Goal: Task Accomplishment & Management: Manage account settings

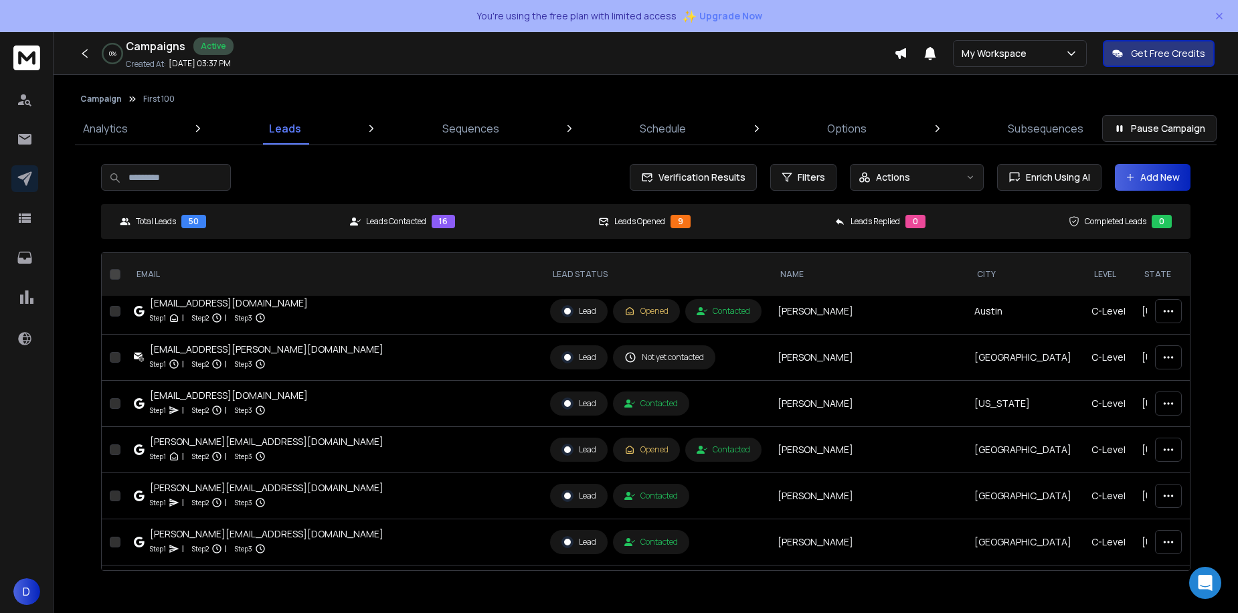
scroll to position [0, 1]
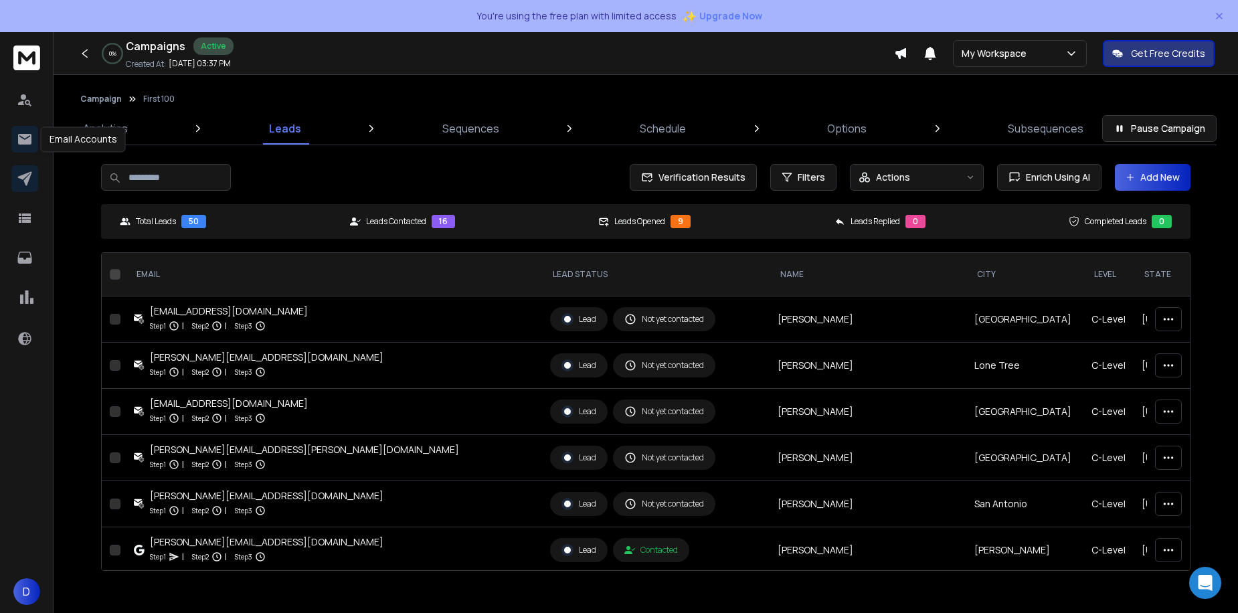
click at [27, 136] on icon at bounding box center [24, 139] width 13 height 11
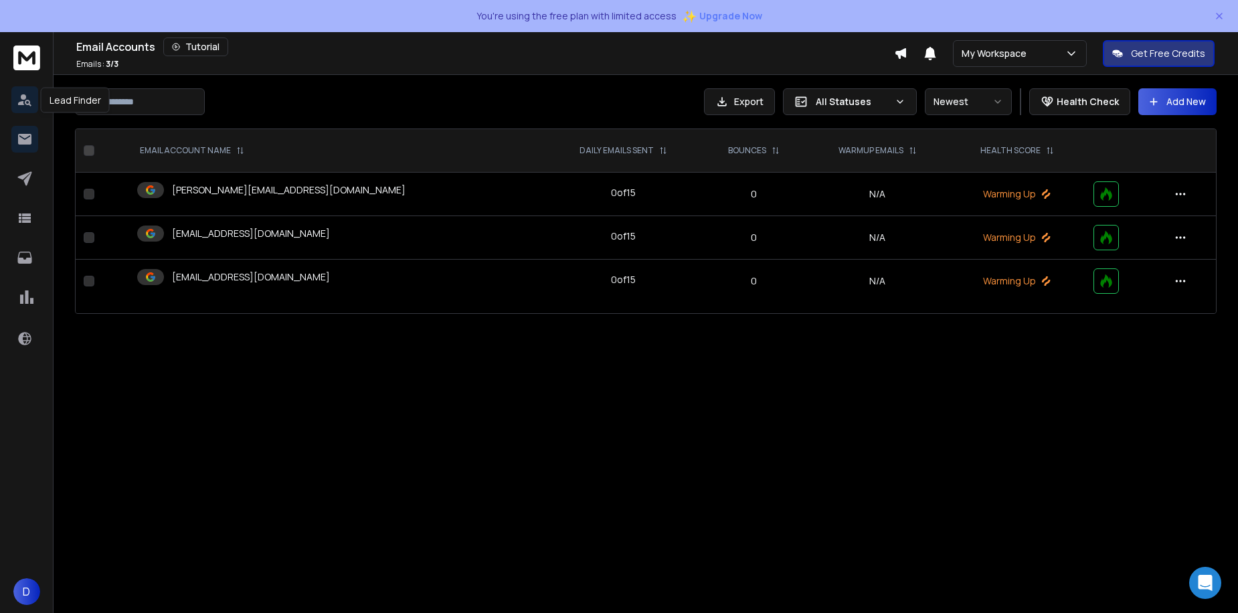
click at [24, 95] on circle at bounding box center [23, 96] width 5 height 5
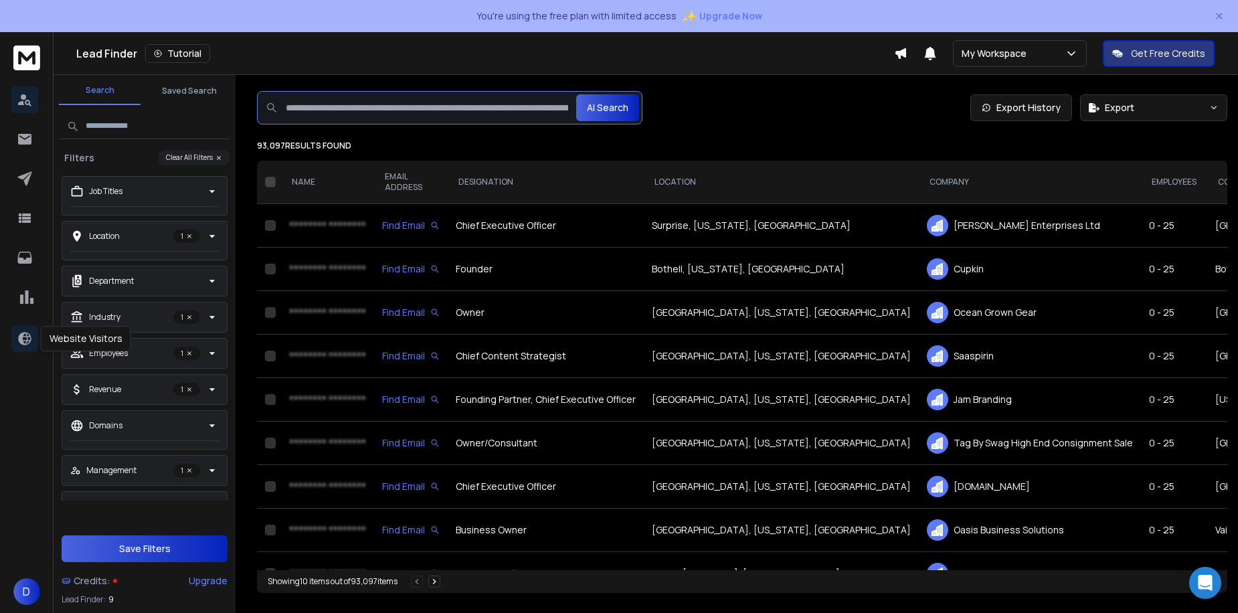
click at [16, 325] on link at bounding box center [24, 338] width 27 height 27
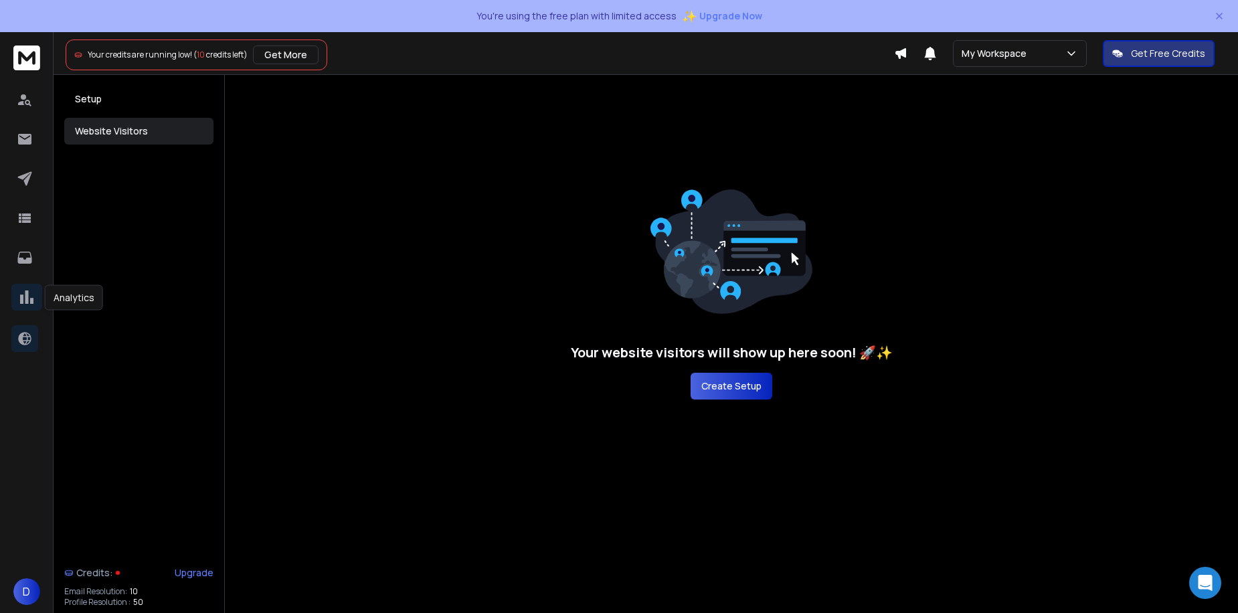
click at [25, 303] on icon at bounding box center [26, 296] width 13 height 13
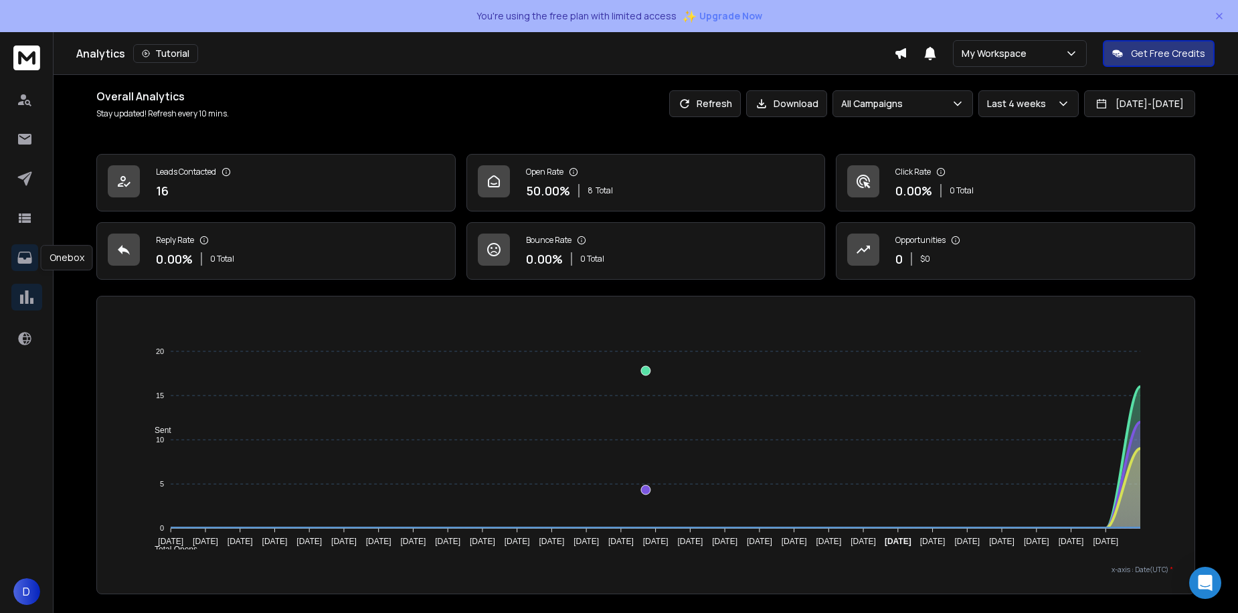
click at [17, 251] on icon at bounding box center [25, 258] width 16 height 16
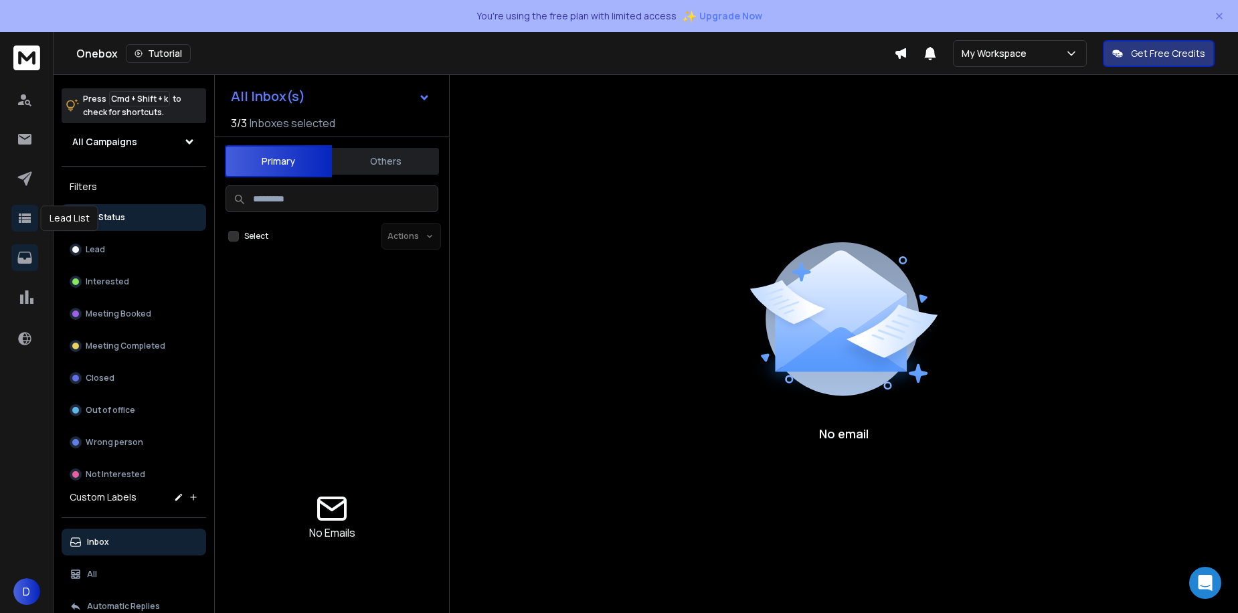
click at [23, 219] on icon at bounding box center [25, 217] width 12 height 9
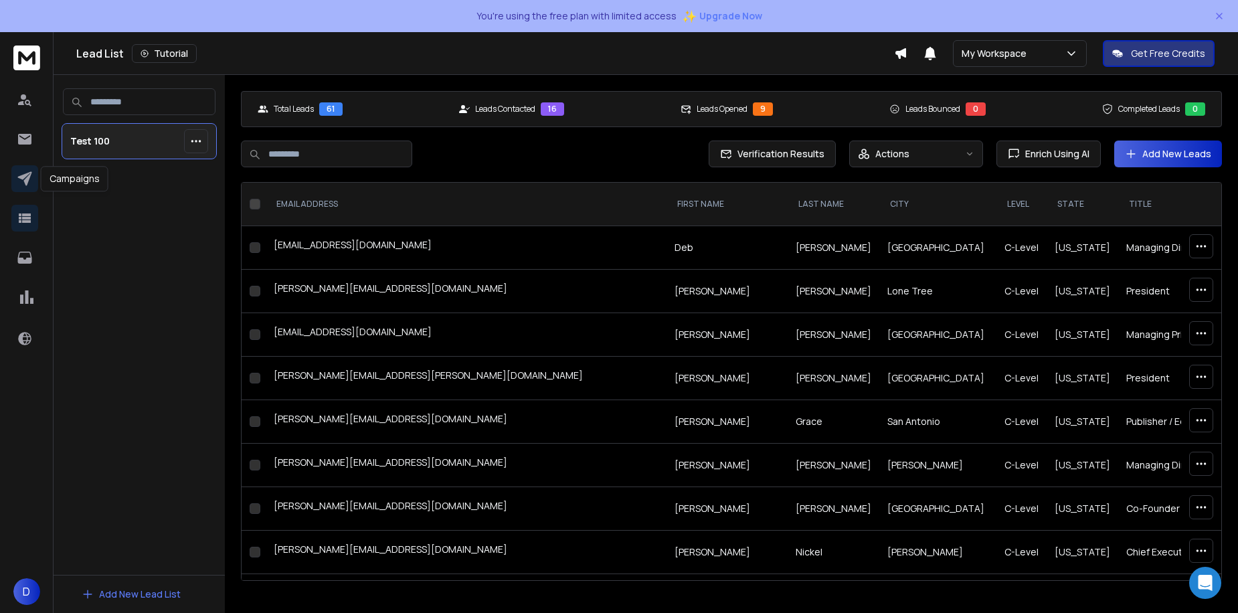
click at [22, 175] on icon at bounding box center [24, 179] width 14 height 14
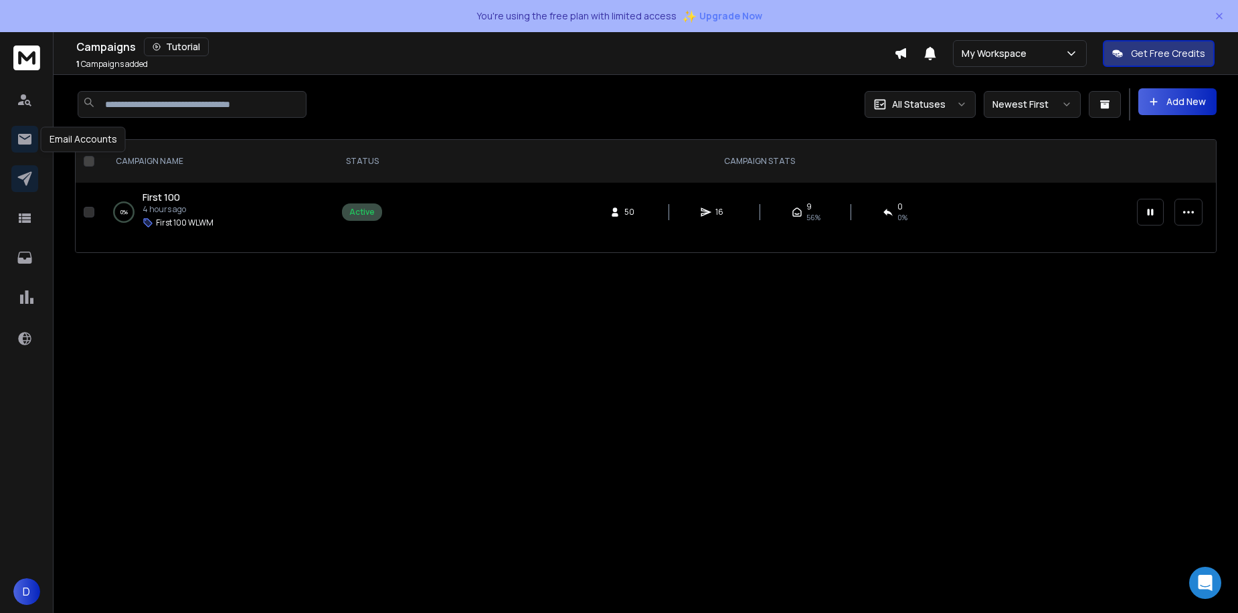
click at [23, 142] on icon at bounding box center [24, 139] width 13 height 11
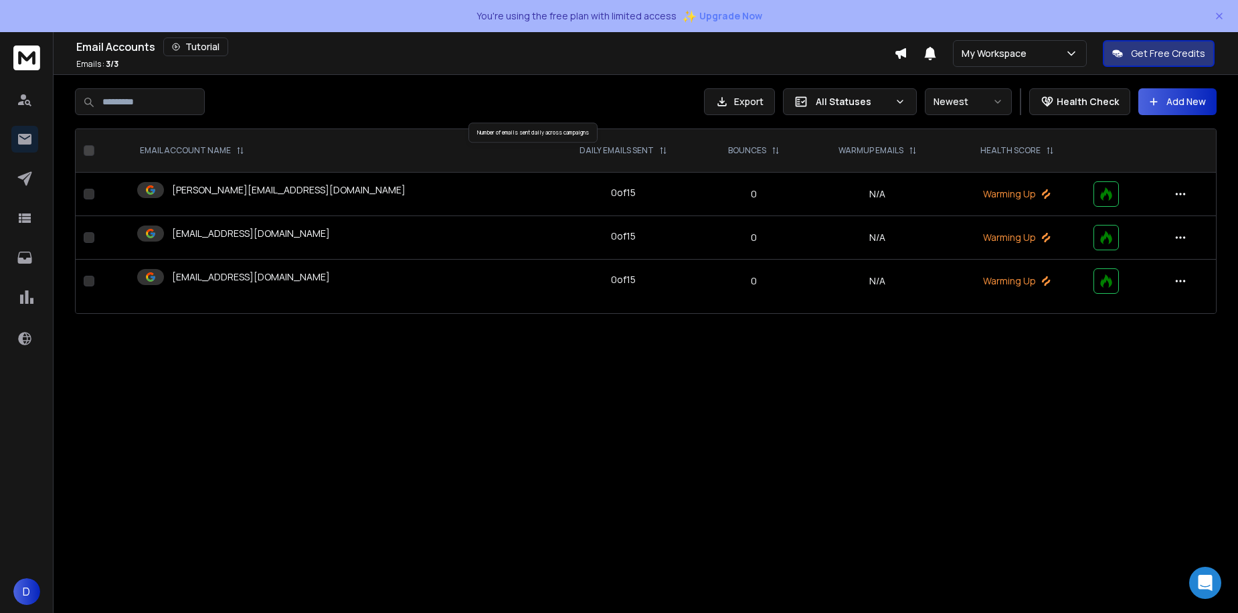
click at [580, 153] on p "DAILY EMAILS SENT" at bounding box center [617, 150] width 74 height 11
click at [661, 149] on icon at bounding box center [662, 150] width 3 height 7
click at [23, 177] on icon at bounding box center [24, 179] width 14 height 14
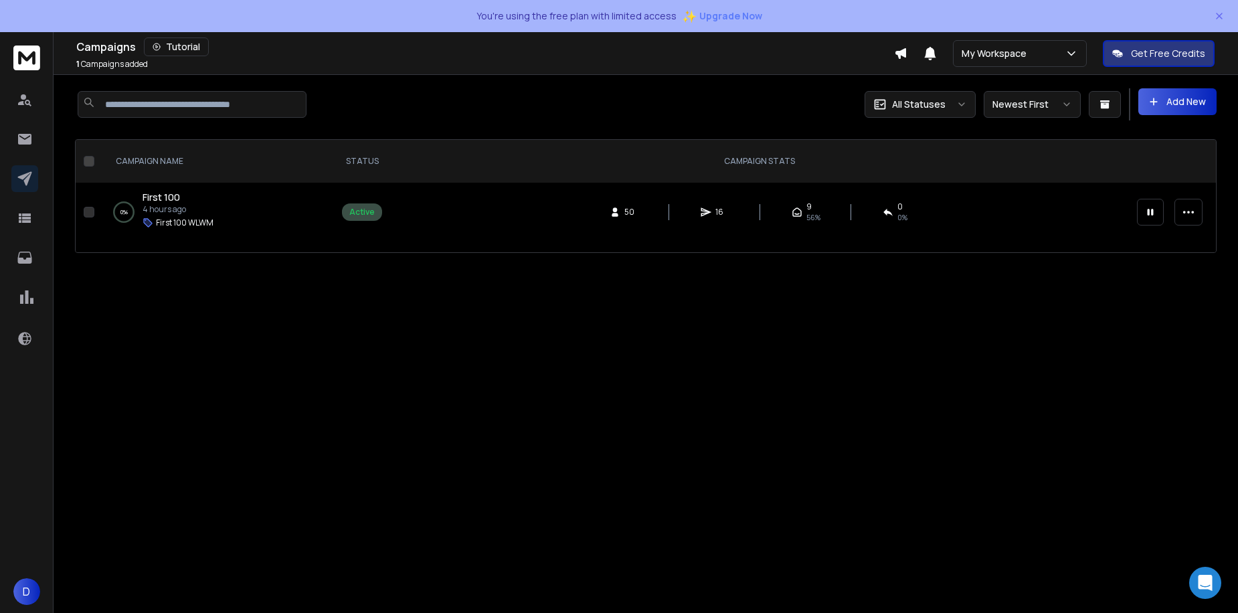
click at [209, 206] on p "4 hours ago" at bounding box center [178, 209] width 71 height 11
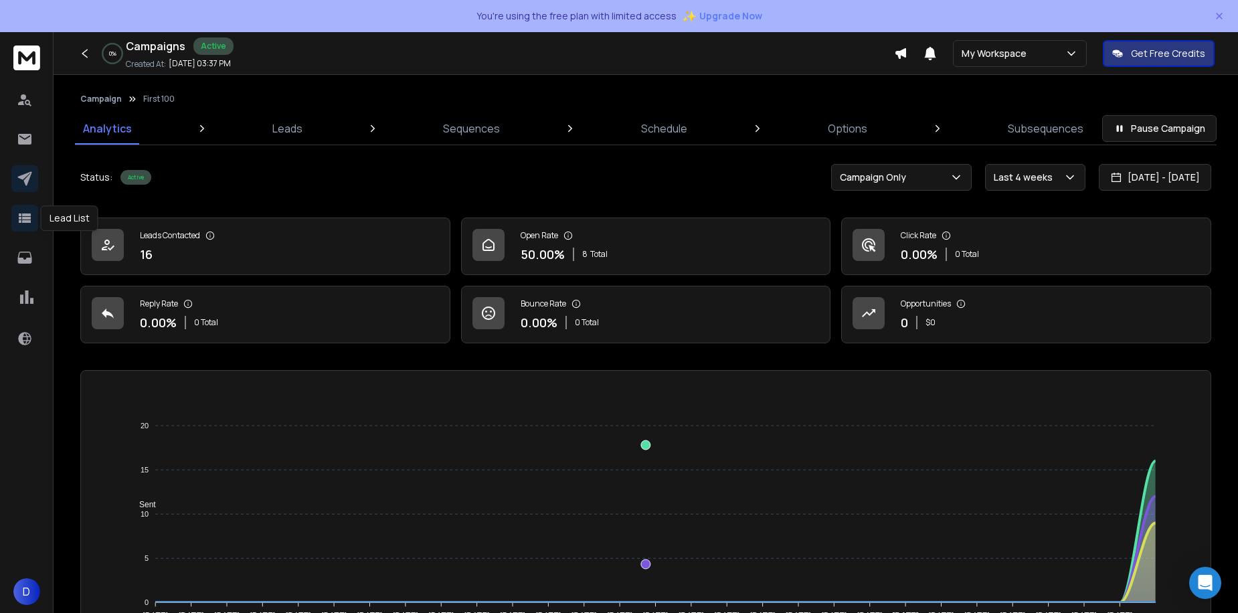
click at [23, 220] on icon at bounding box center [25, 217] width 12 height 9
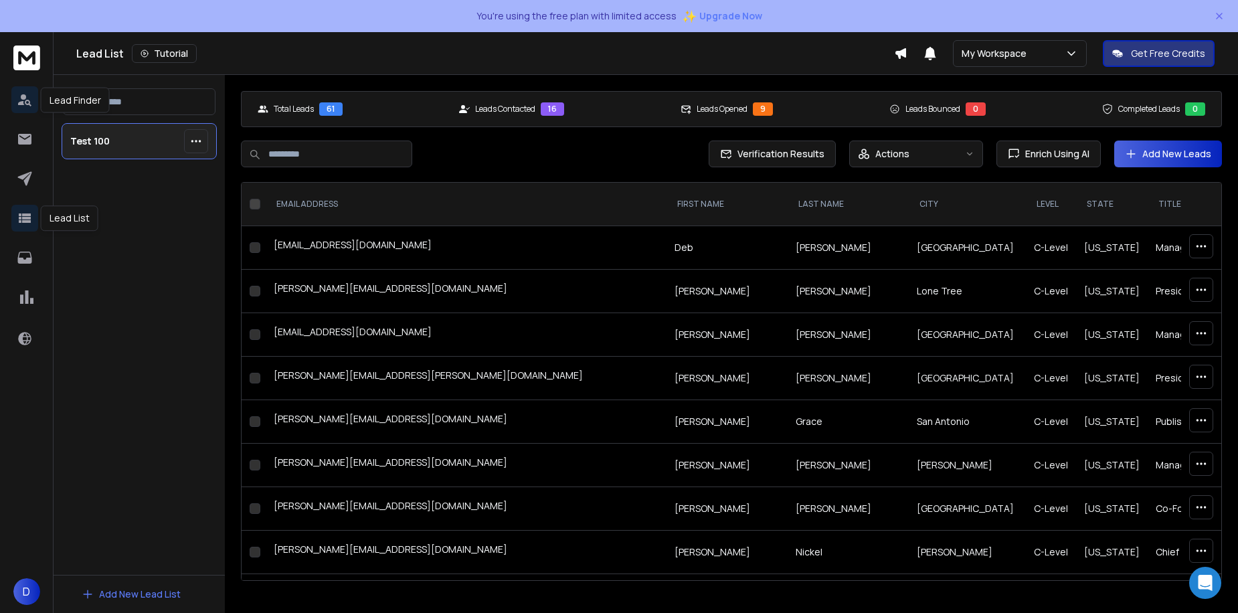
click at [25, 100] on icon at bounding box center [25, 100] width 16 height 16
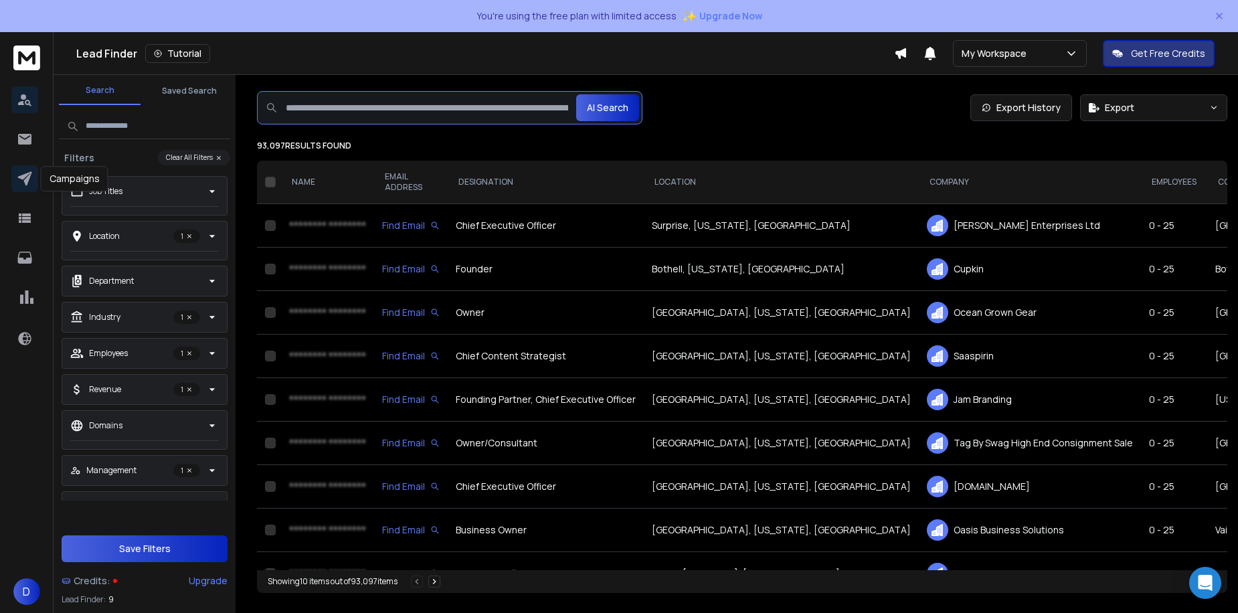
click at [30, 178] on icon at bounding box center [25, 179] width 16 height 16
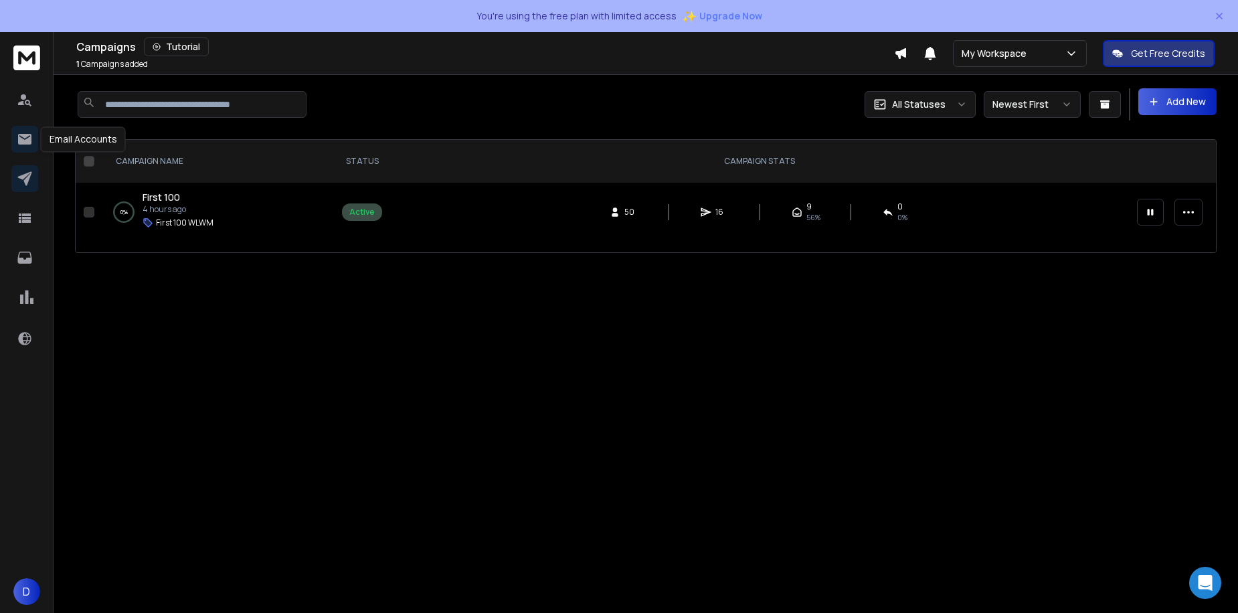
click at [30, 147] on link at bounding box center [24, 139] width 27 height 27
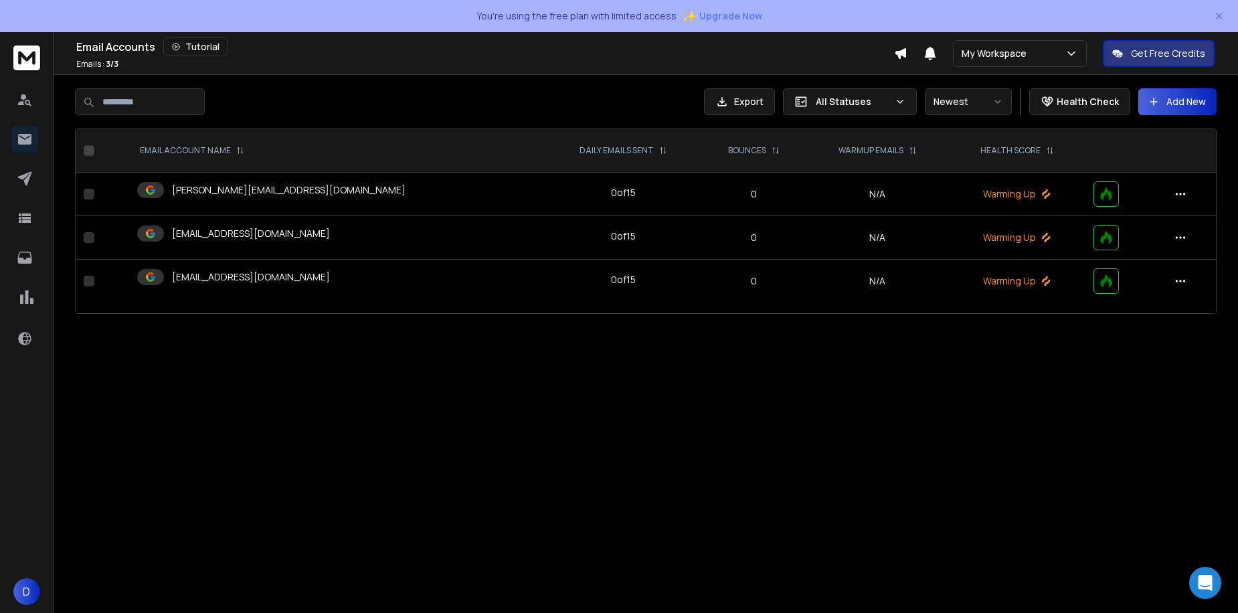
click at [216, 193] on p "jeremy@worklesswinsmore.com" at bounding box center [289, 189] width 234 height 13
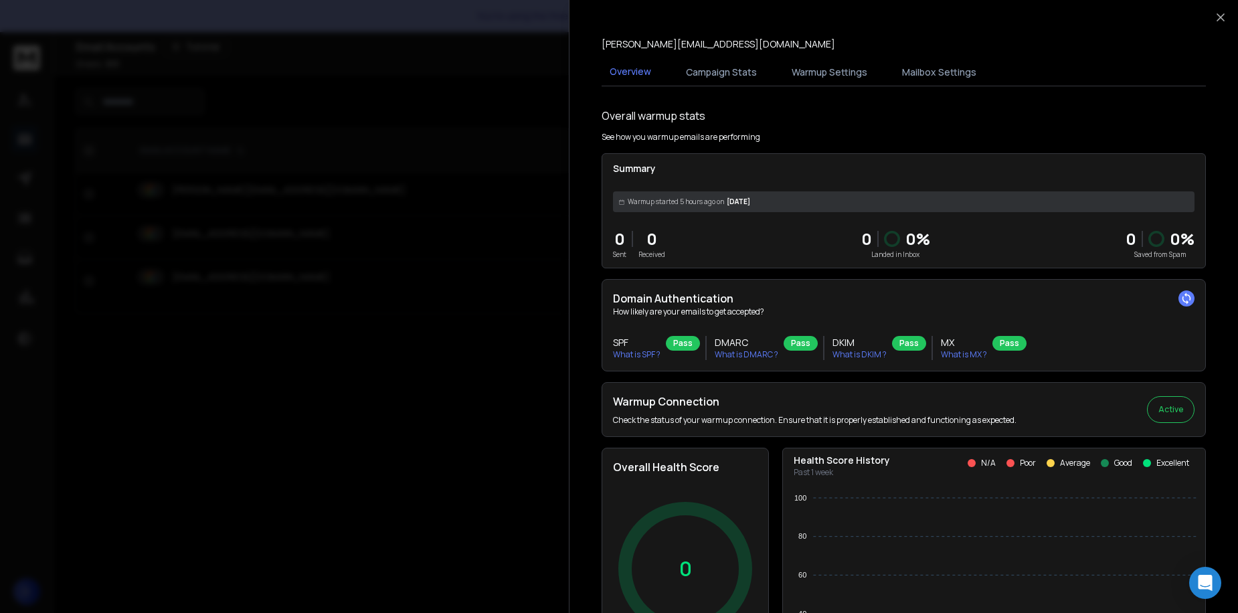
click at [728, 72] on button "Campaign Stats" at bounding box center [721, 72] width 87 height 29
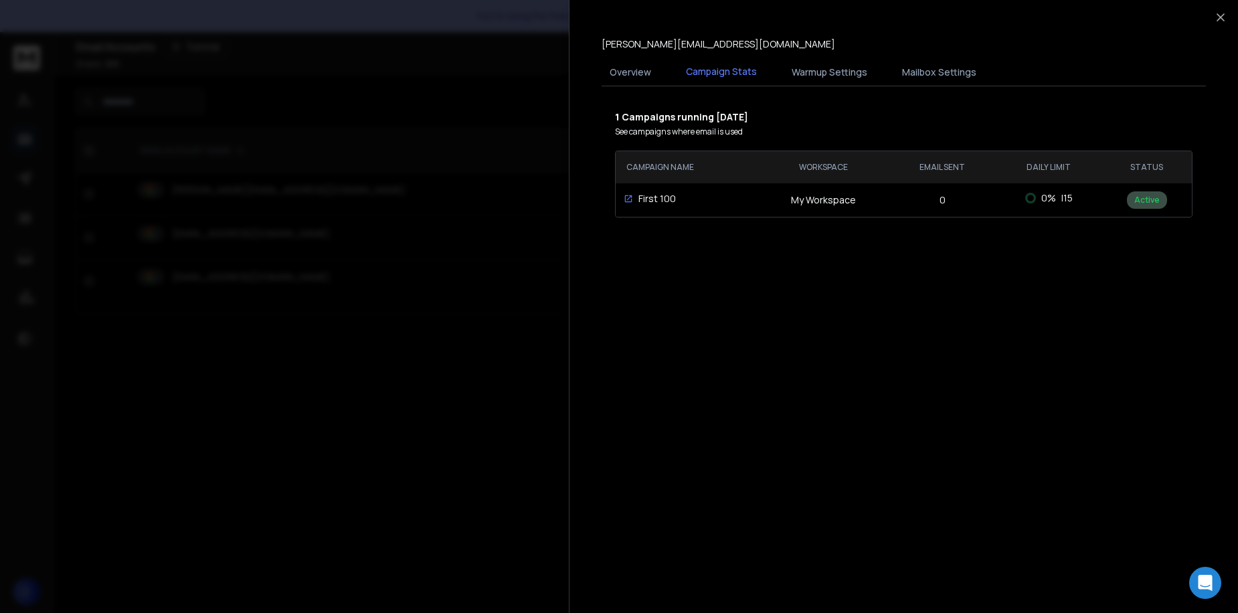
click at [829, 74] on button "Warmup Settings" at bounding box center [830, 72] width 92 height 29
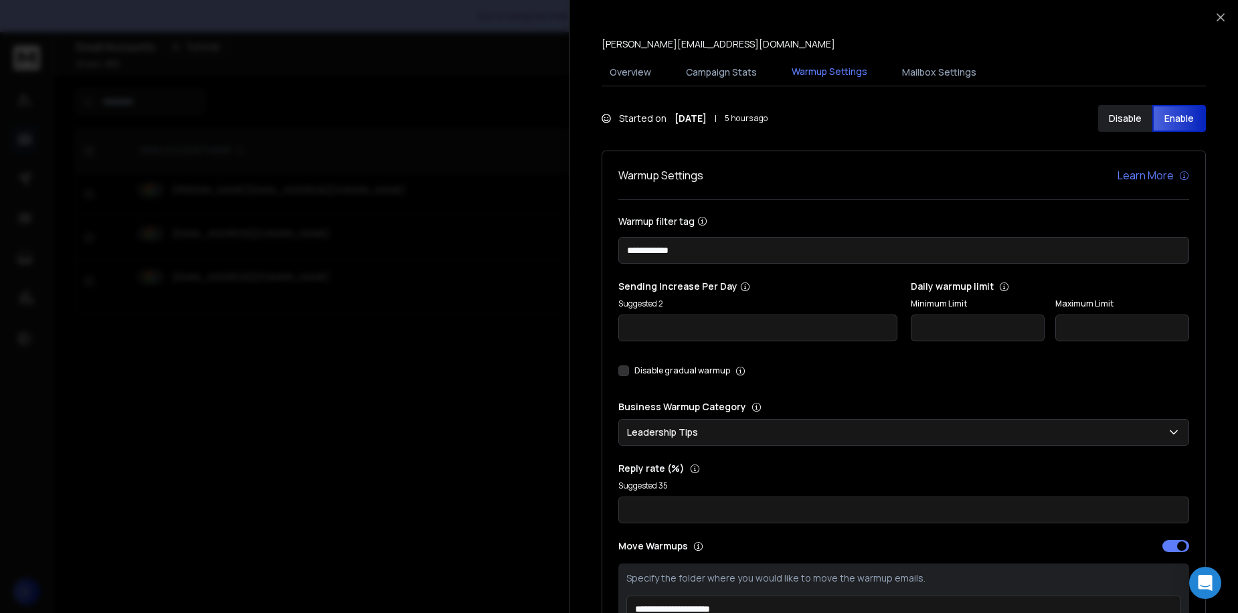
click at [939, 72] on button "Mailbox Settings" at bounding box center [939, 72] width 90 height 29
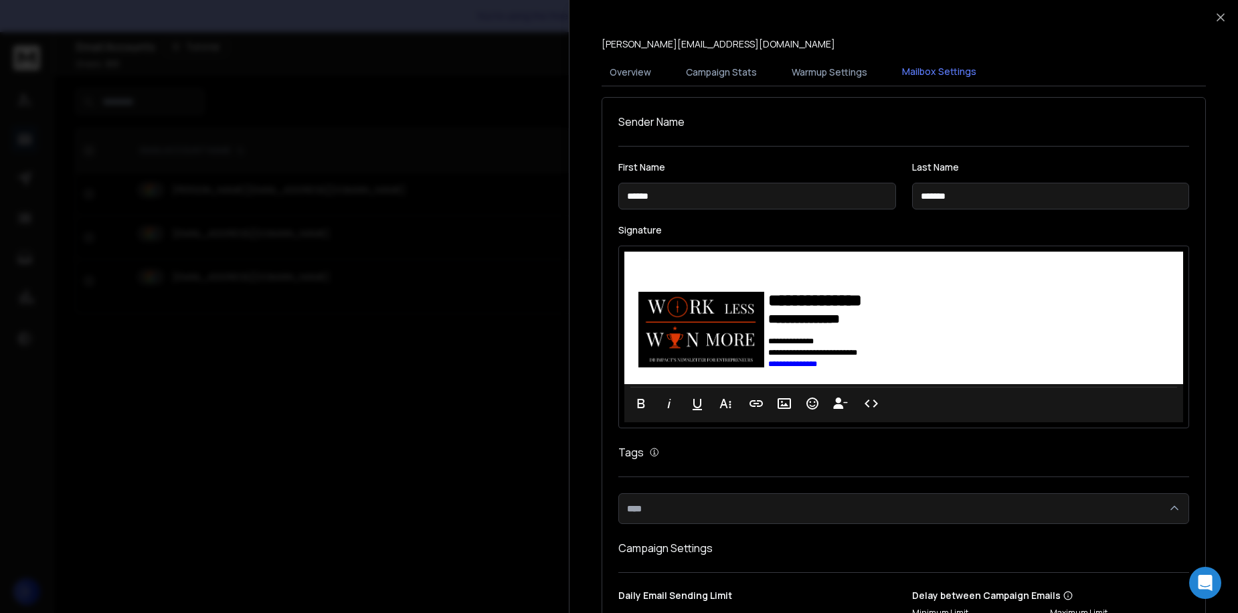
click at [628, 70] on button "Overview" at bounding box center [631, 72] width 58 height 29
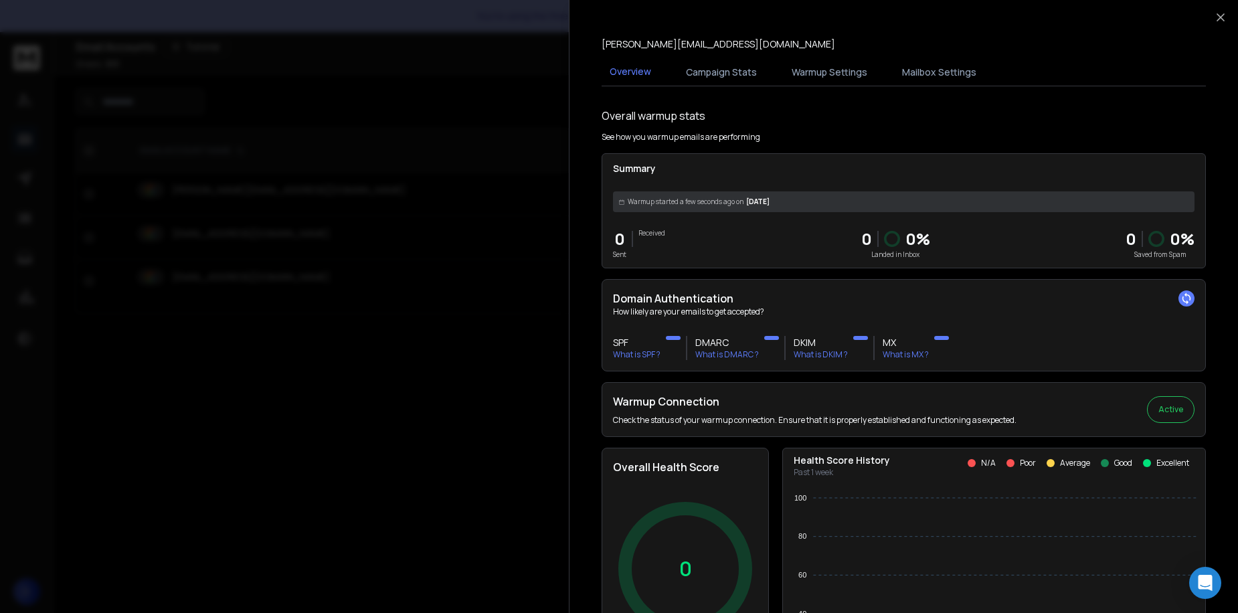
click at [485, 425] on div at bounding box center [619, 306] width 1238 height 613
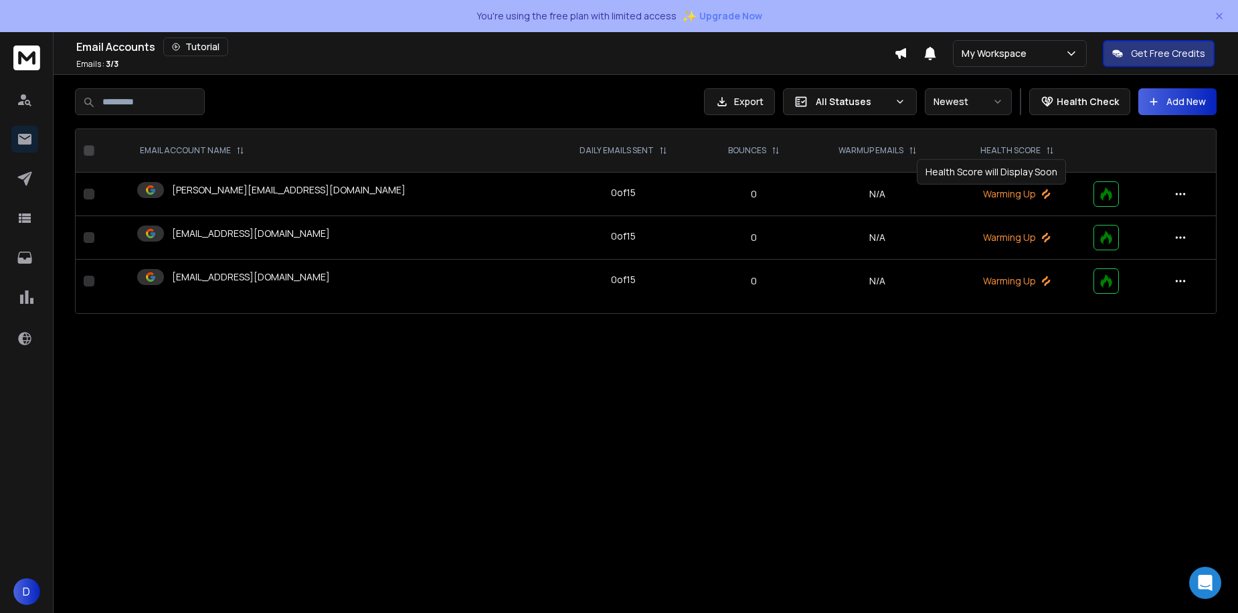
click at [996, 195] on p "Warming Up" at bounding box center [1017, 193] width 120 height 13
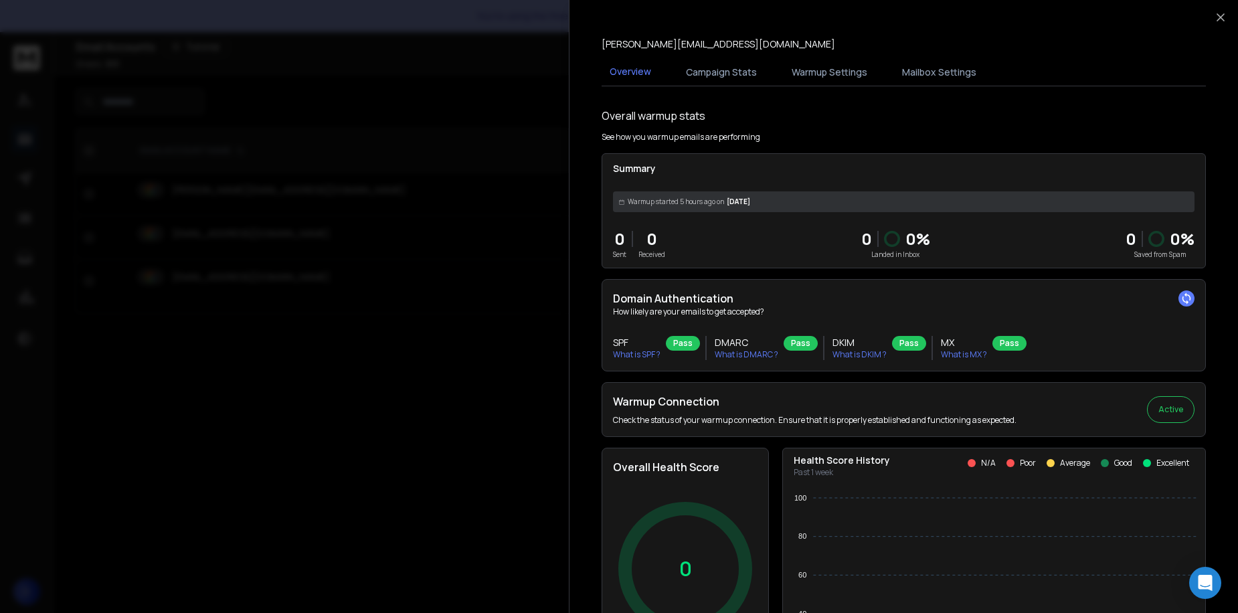
click at [830, 72] on button "Warmup Settings" at bounding box center [830, 72] width 92 height 29
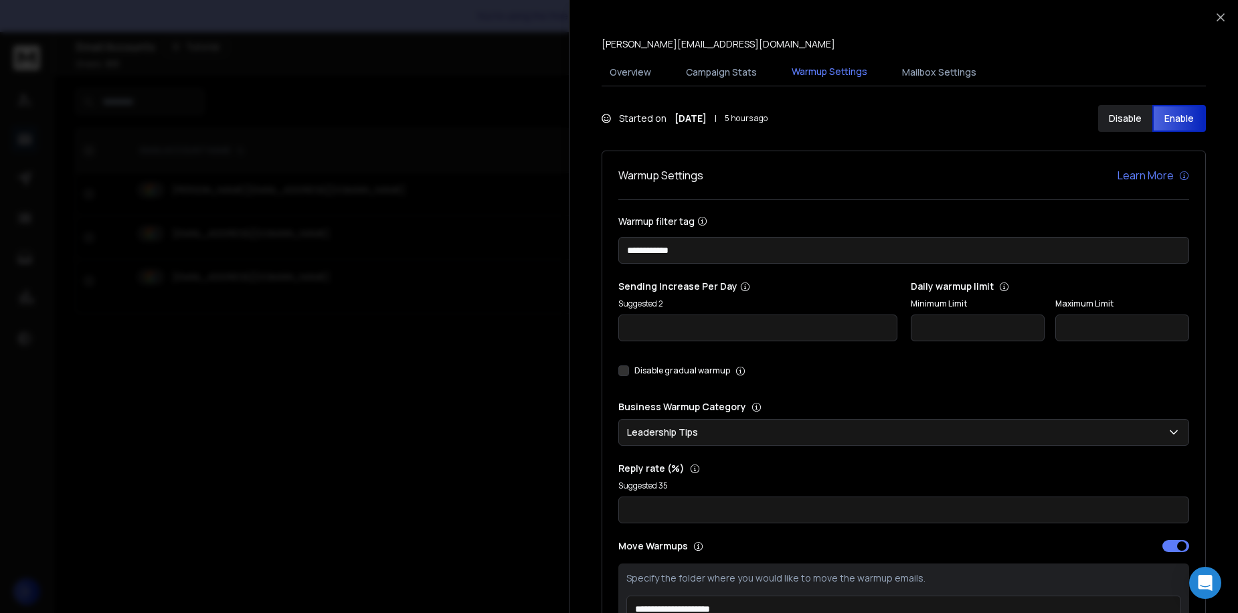
click at [432, 242] on div at bounding box center [619, 306] width 1238 height 613
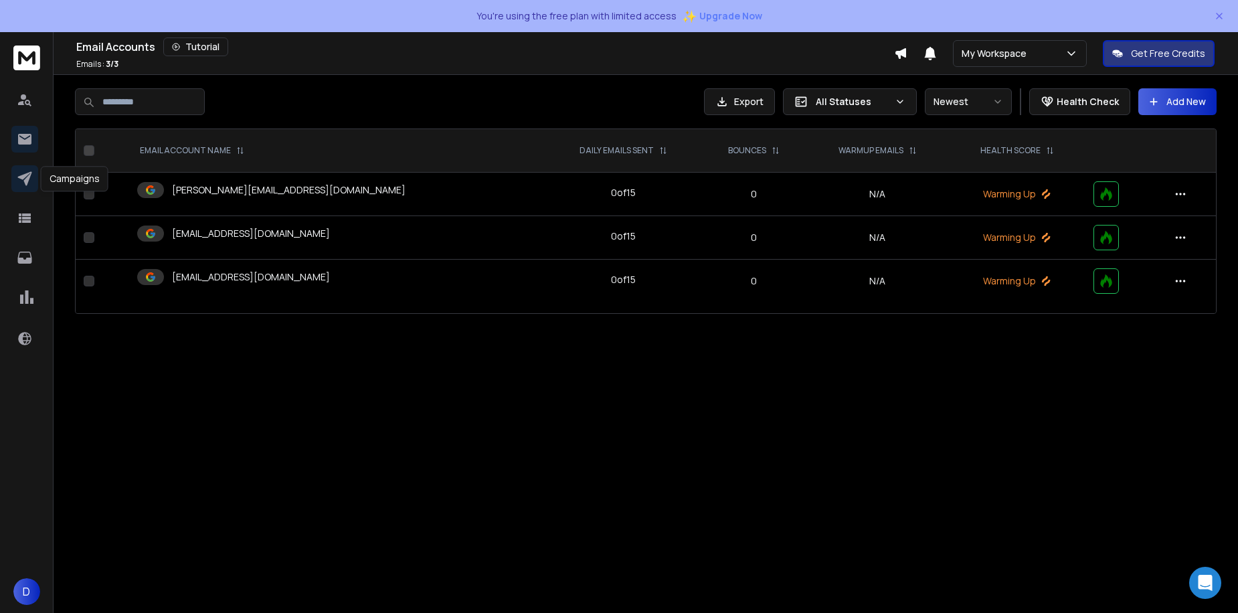
click at [21, 181] on icon at bounding box center [25, 179] width 16 height 16
